Goal: Task Accomplishment & Management: Manage account settings

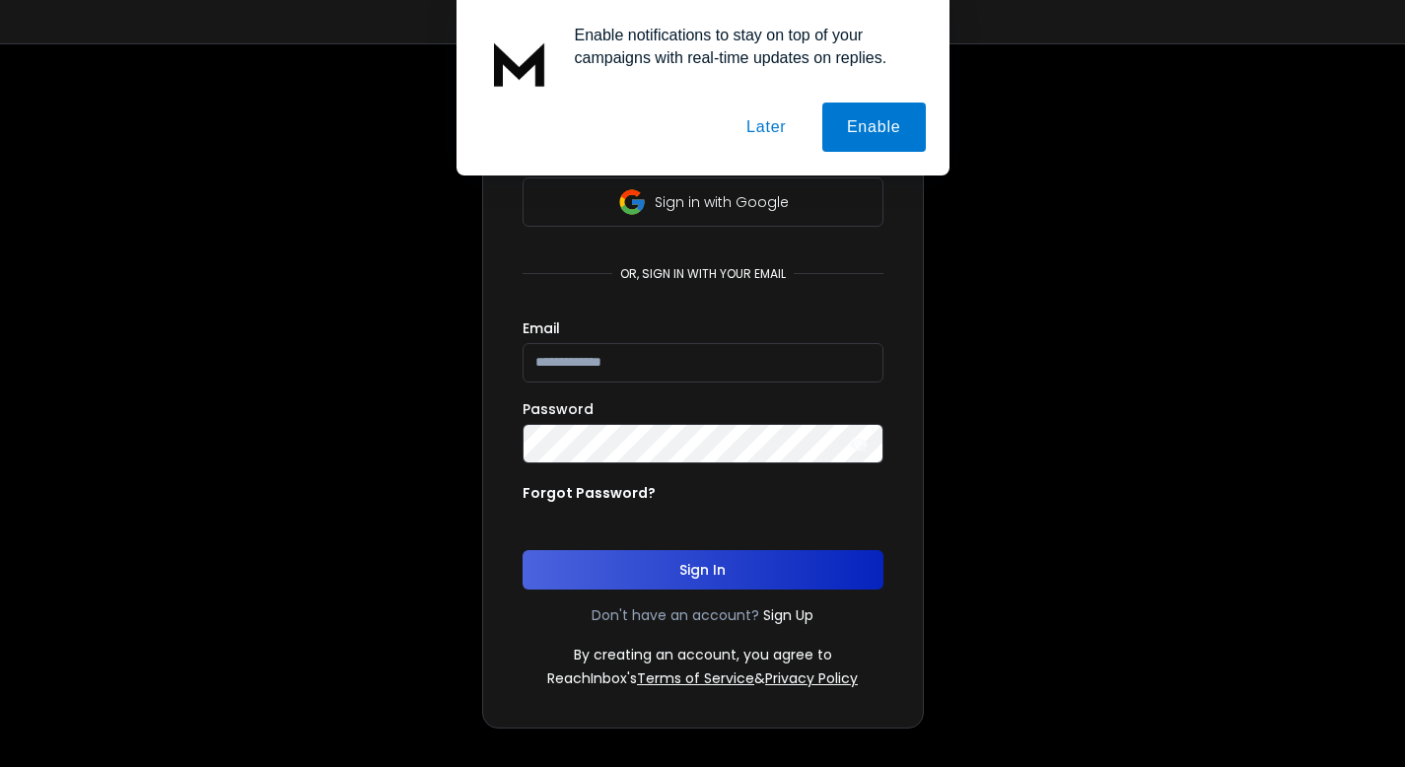
click at [772, 138] on button "Later" at bounding box center [766, 127] width 89 height 49
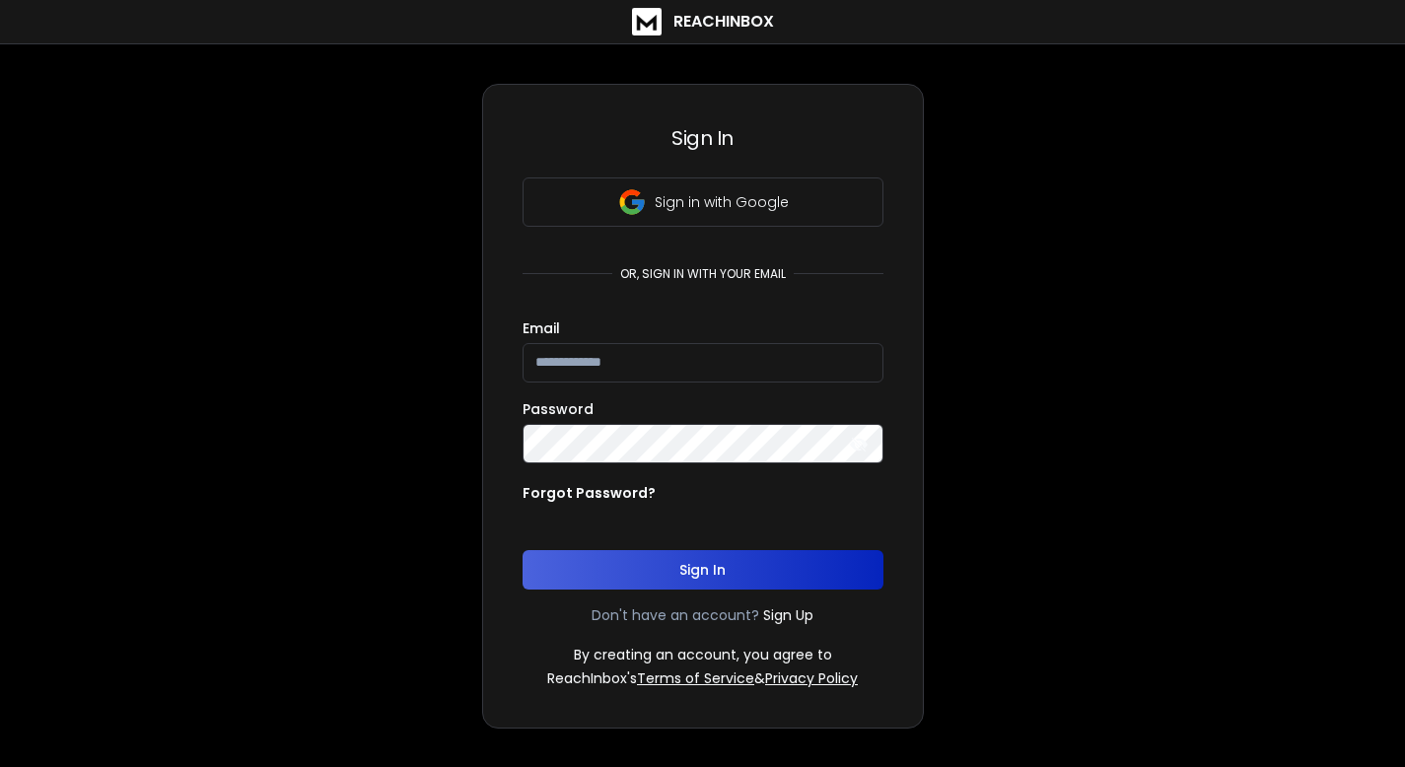
click at [556, 375] on input "email" at bounding box center [703, 362] width 361 height 39
paste input "**********"
drag, startPoint x: 754, startPoint y: 366, endPoint x: 890, endPoint y: 366, distance: 136.1
click at [890, 366] on div "**********" at bounding box center [703, 406] width 442 height 645
type input "**********"
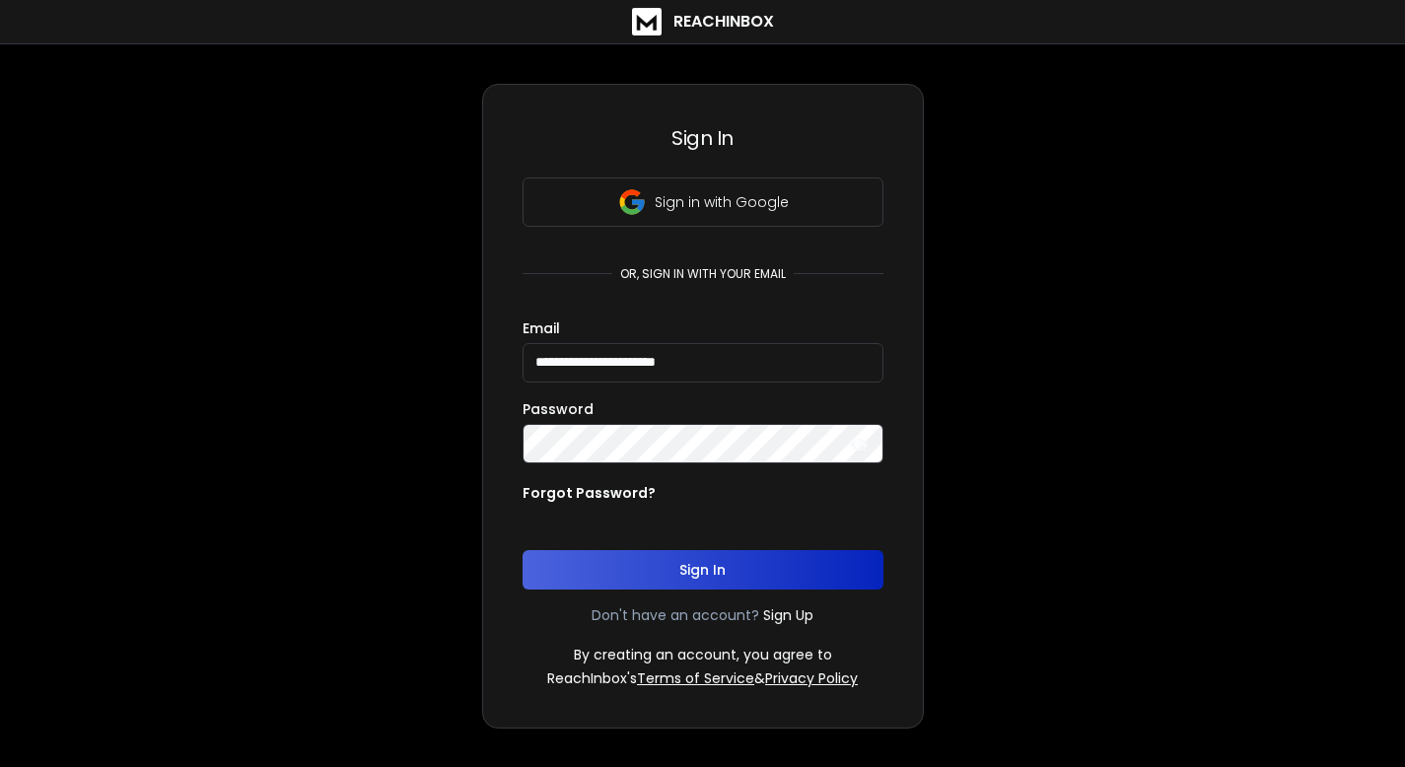
click at [665, 561] on button "Sign In" at bounding box center [703, 569] width 361 height 39
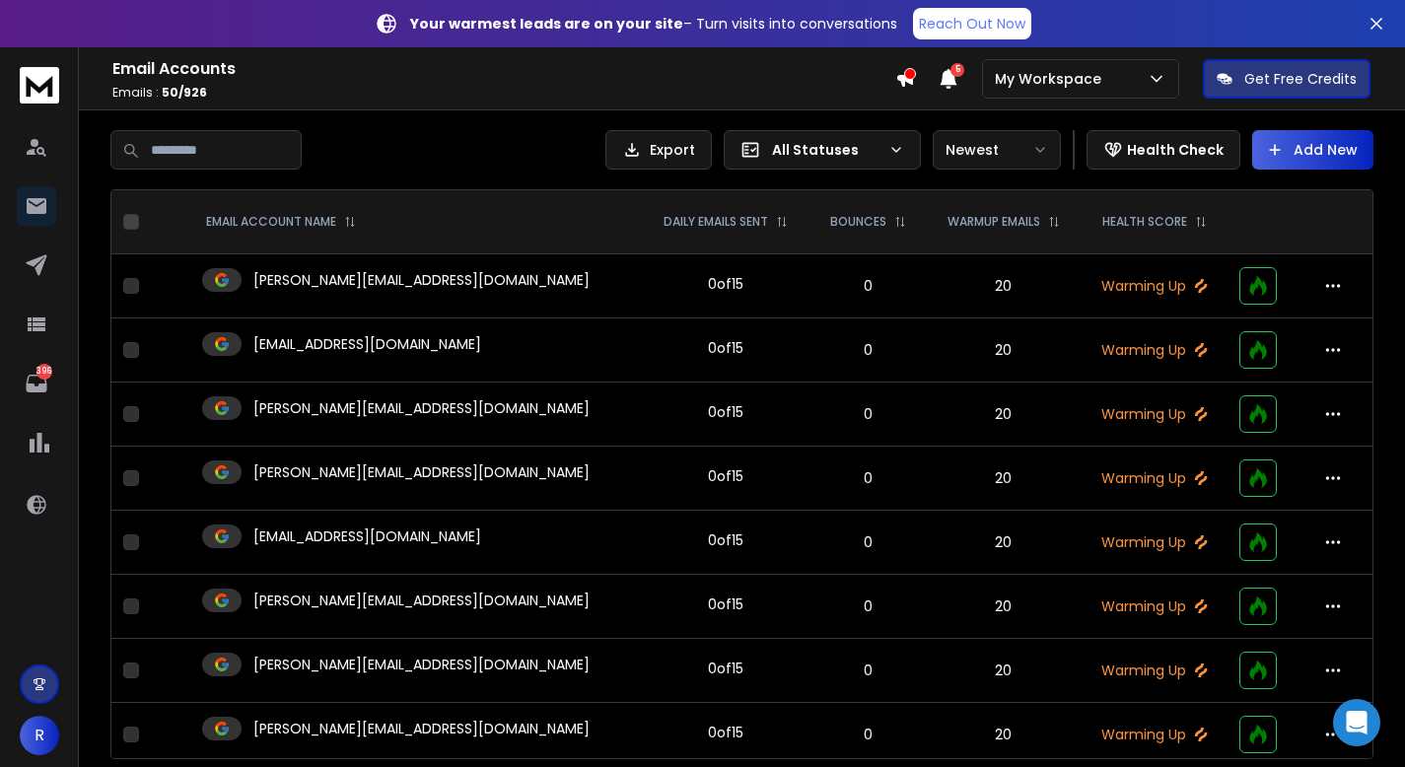
click at [1275, 156] on icon at bounding box center [1275, 150] width 14 height 14
click at [1316, 150] on button "Add New" at bounding box center [1312, 149] width 121 height 39
click at [1298, 153] on button "Add New" at bounding box center [1312, 149] width 121 height 39
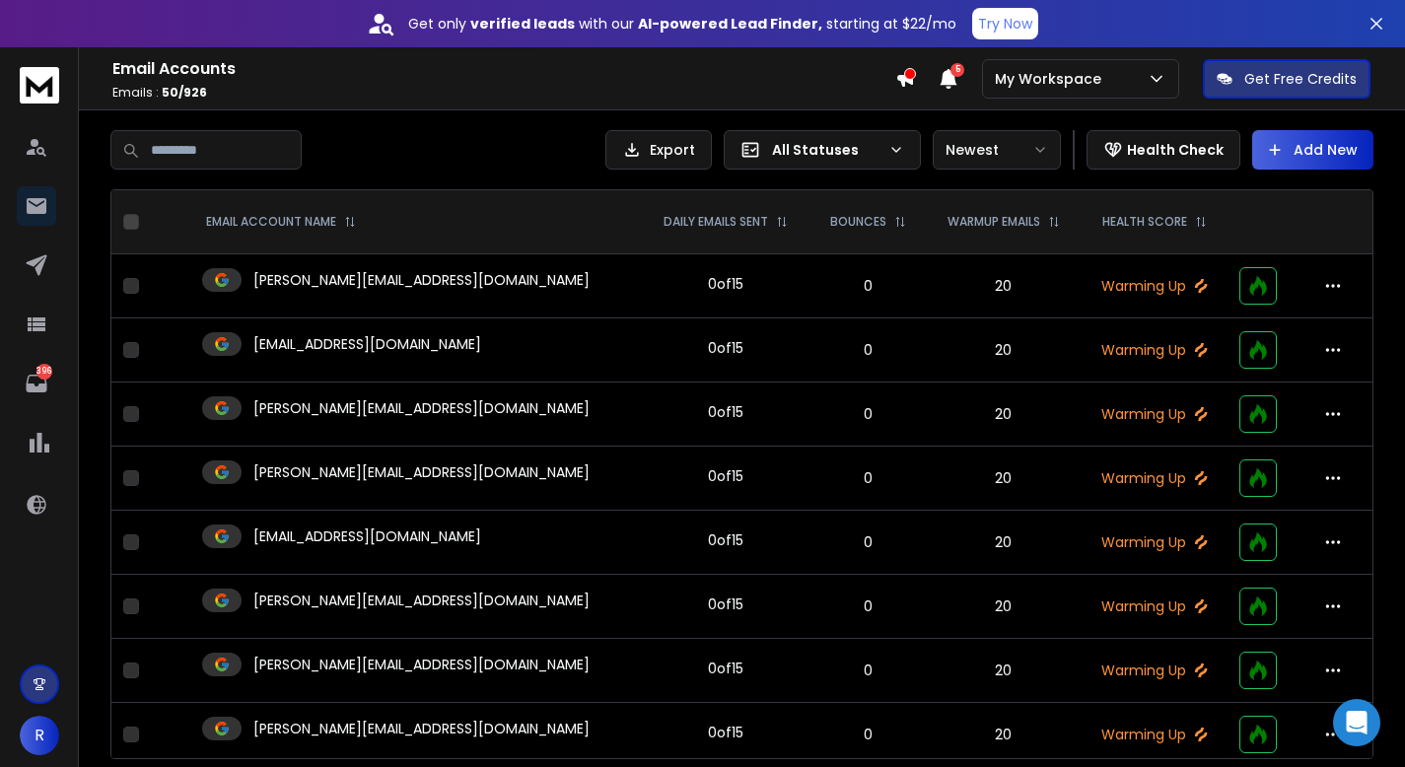
click at [1293, 147] on button "Add New" at bounding box center [1312, 149] width 121 height 39
click at [1286, 153] on button "Add New" at bounding box center [1312, 149] width 121 height 39
click at [1373, 24] on icon at bounding box center [1377, 24] width 18 height 18
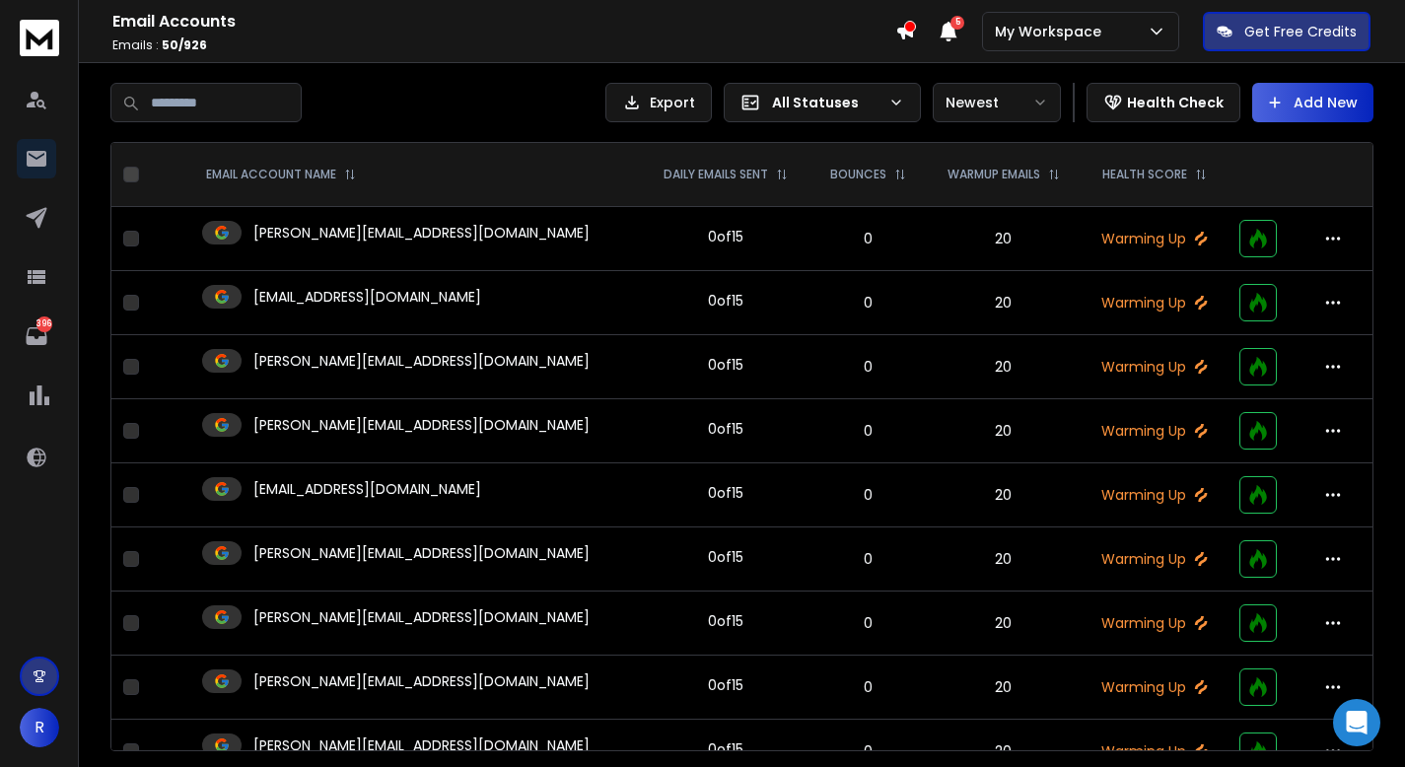
click at [1311, 100] on button "Add New" at bounding box center [1312, 102] width 121 height 39
click at [1280, 101] on icon at bounding box center [1275, 103] width 14 height 14
click at [1304, 108] on button "Add New" at bounding box center [1312, 102] width 121 height 39
click at [1313, 100] on button "Add New" at bounding box center [1312, 102] width 121 height 39
click at [1294, 103] on button "Add New" at bounding box center [1312, 102] width 121 height 39
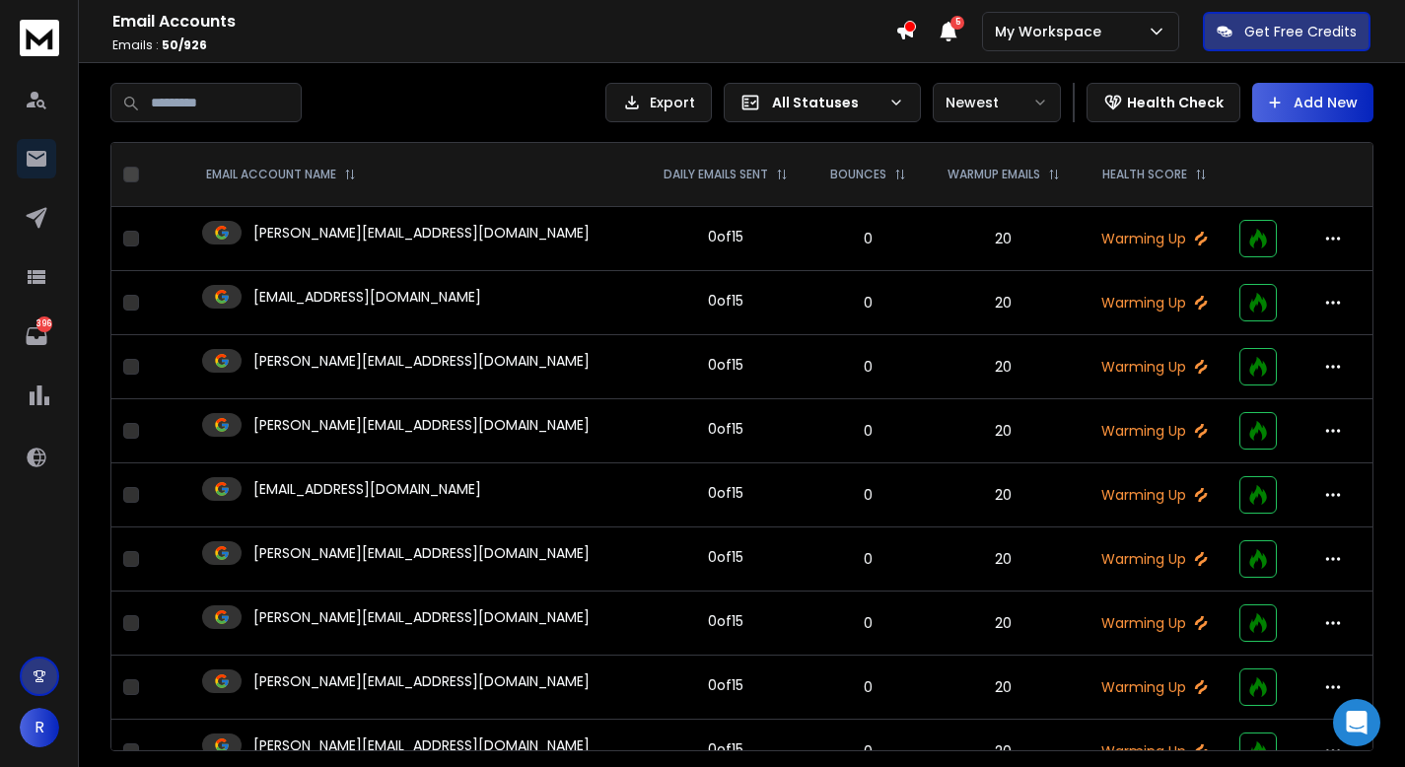
click at [1306, 109] on button "Add New" at bounding box center [1312, 102] width 121 height 39
click at [1305, 108] on button "Add New" at bounding box center [1312, 102] width 121 height 39
click at [1295, 90] on button "Add New" at bounding box center [1312, 102] width 121 height 39
click at [222, 104] on input at bounding box center [205, 102] width 191 height 39
paste input "**********"
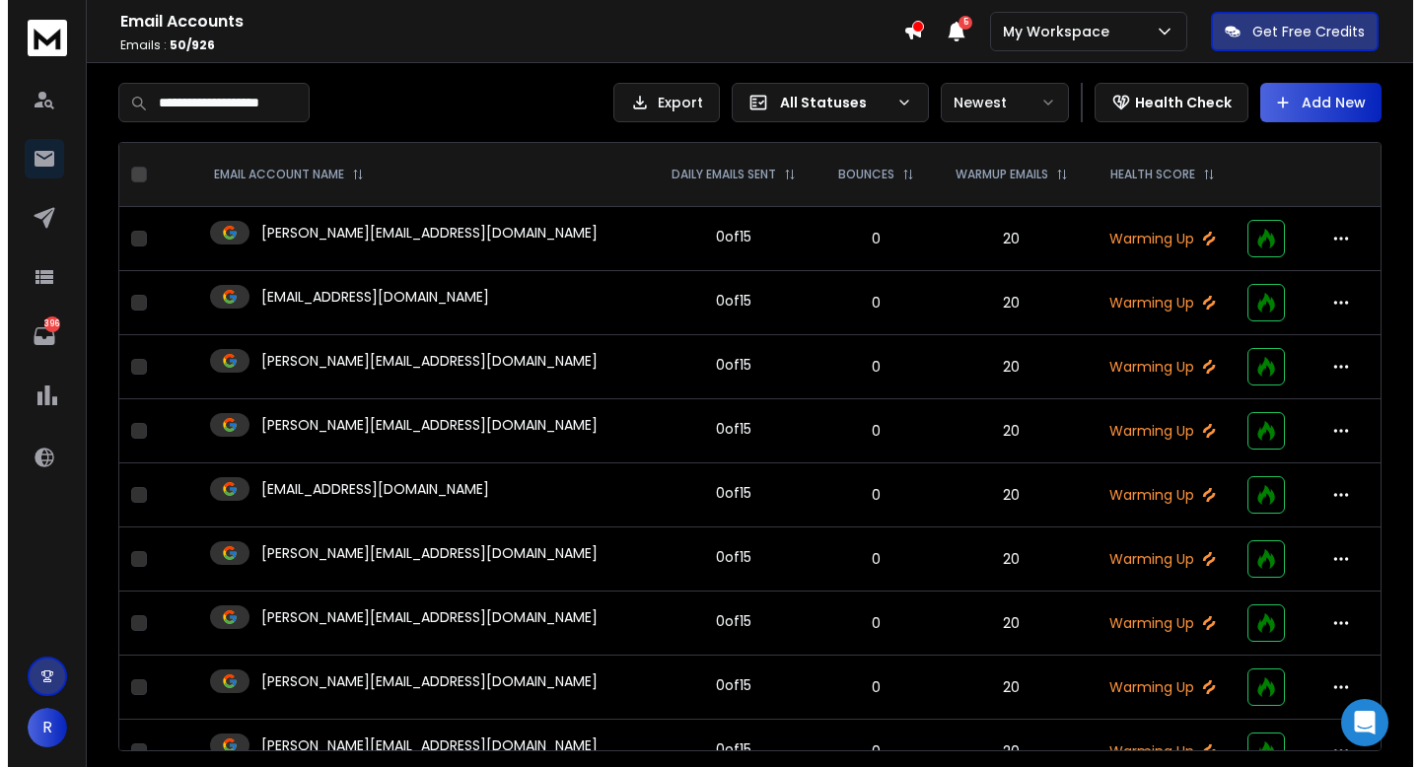
scroll to position [0, 7]
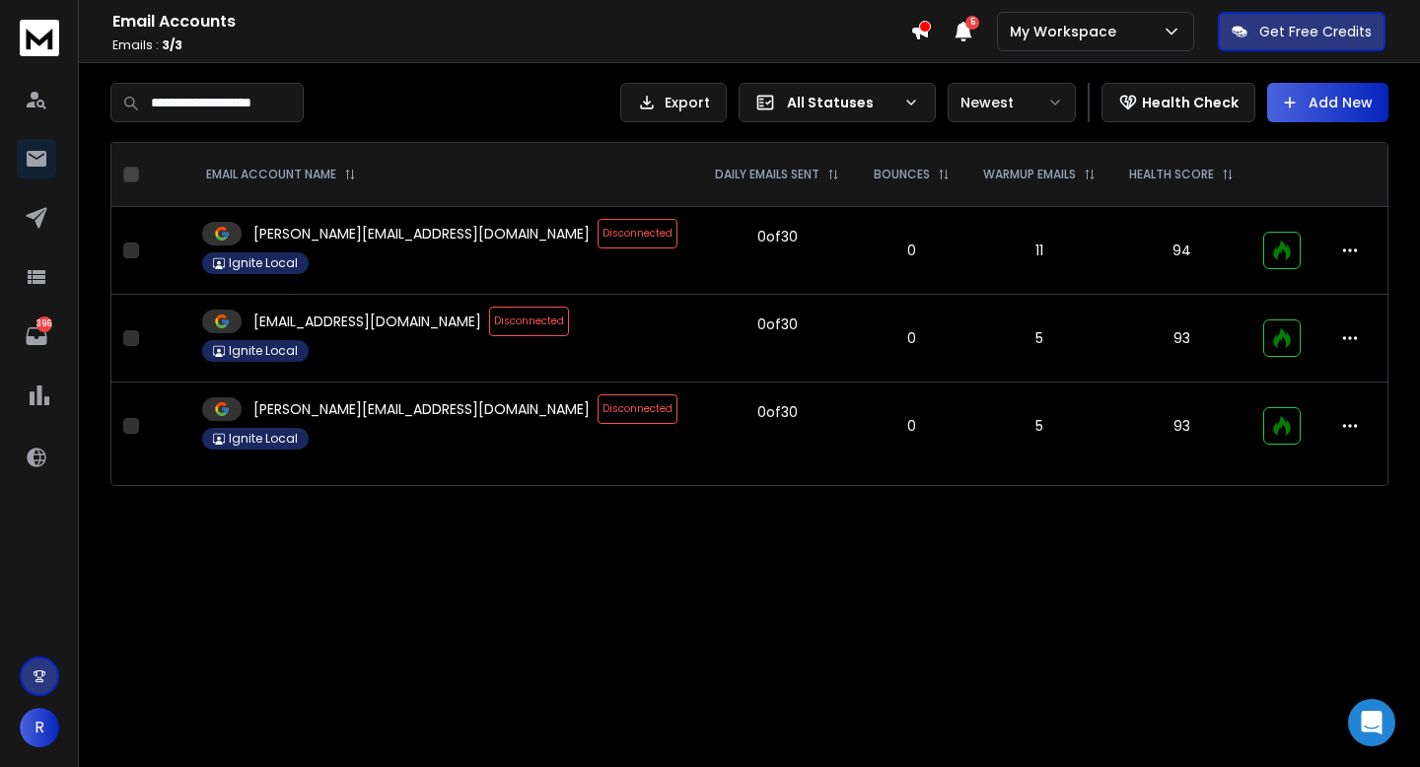
type input "**********"
click at [1277, 117] on button "Add New" at bounding box center [1327, 102] width 121 height 39
click at [1279, 102] on button "Add New" at bounding box center [1327, 102] width 121 height 39
click at [1301, 115] on button "Add New" at bounding box center [1327, 102] width 121 height 39
